Goal: Task Accomplishment & Management: Manage account settings

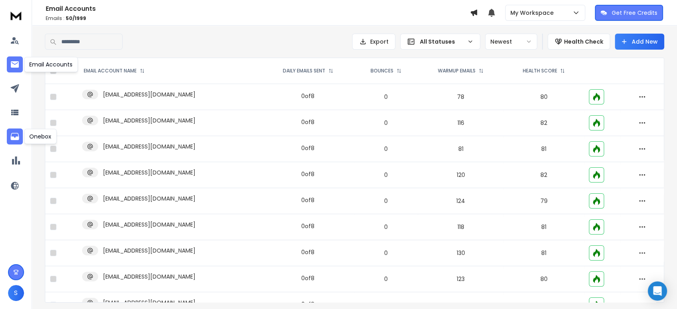
click at [16, 135] on icon at bounding box center [15, 137] width 10 height 10
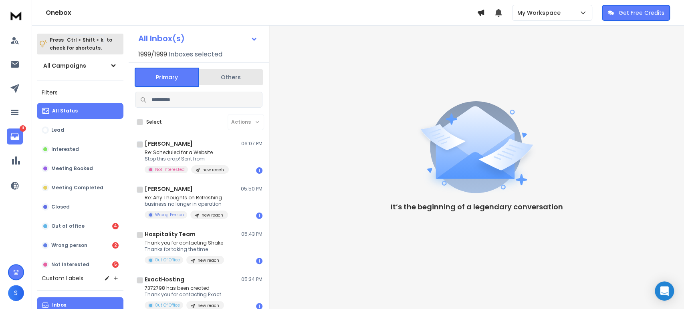
scroll to position [330, 0]
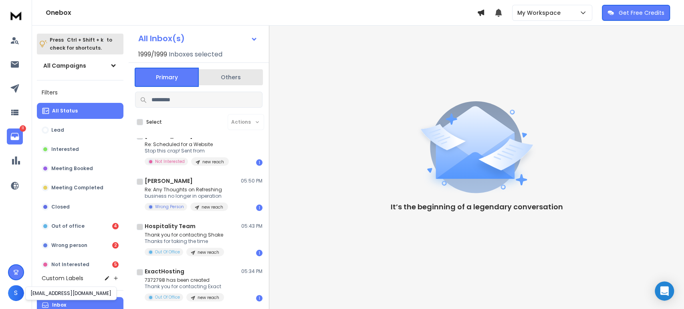
click at [14, 293] on span "S" at bounding box center [16, 293] width 16 height 16
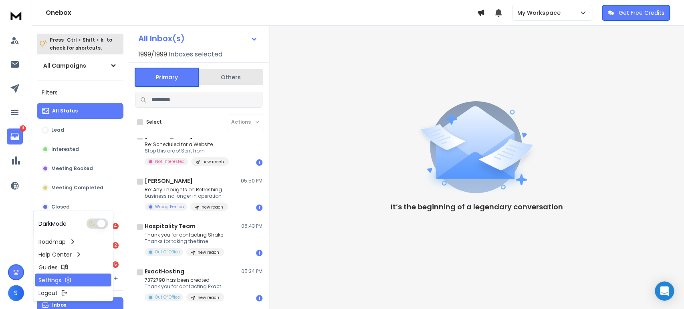
click at [49, 284] on p "Settings" at bounding box center [49, 280] width 23 height 8
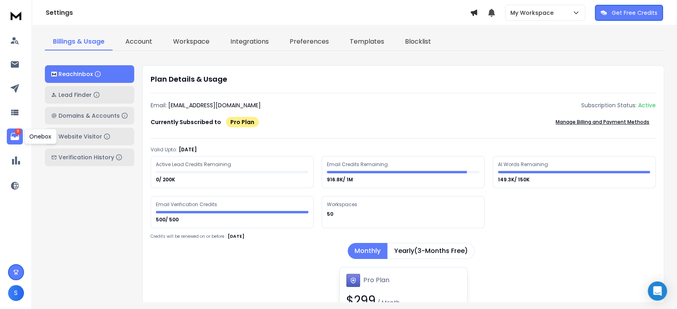
click at [16, 138] on icon at bounding box center [14, 136] width 8 height 7
